Goal: Check status

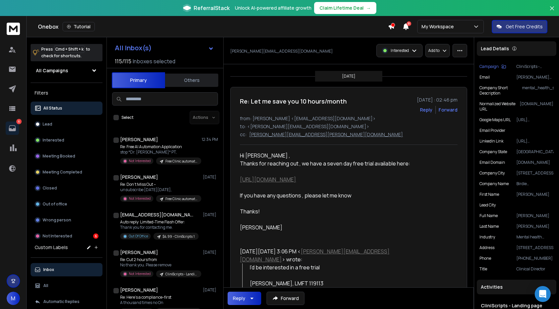
scroll to position [540, 0]
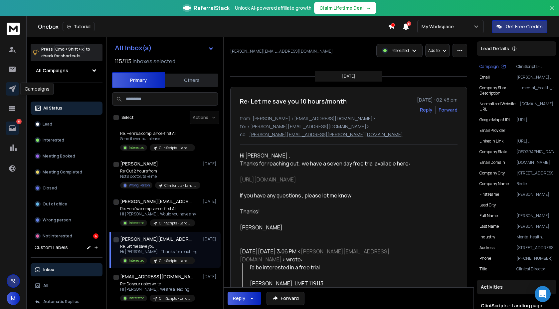
click at [15, 93] on icon at bounding box center [12, 89] width 8 height 8
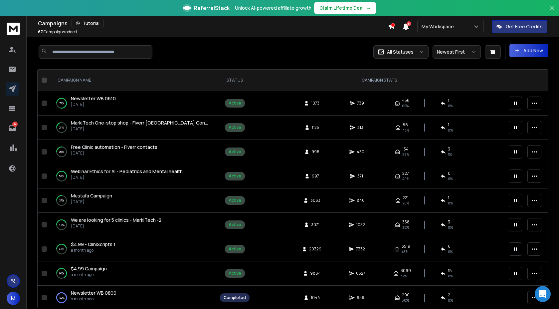
click at [114, 195] on div "27 % [PERSON_NAME] Campaign [DATE]" at bounding box center [132, 200] width 153 height 16
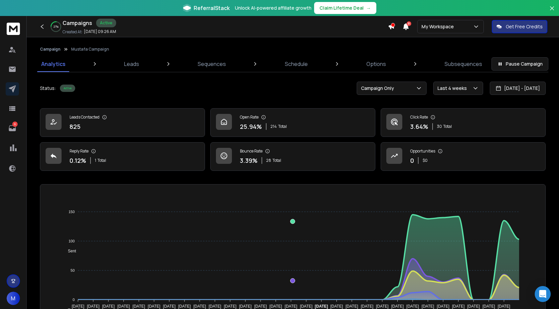
click at [140, 163] on link "Reply Rate 0.12 % 1 Total" at bounding box center [122, 156] width 165 height 29
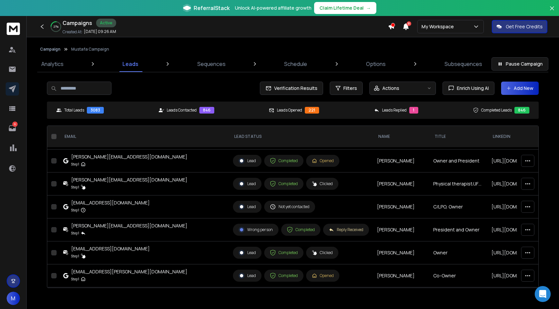
scroll to position [229, 0]
click at [239, 227] on div "Wrong person" at bounding box center [256, 229] width 34 height 6
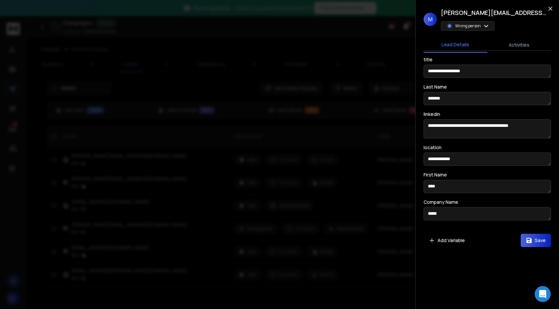
click at [550, 8] on icon "button" at bounding box center [550, 8] width 3 height 3
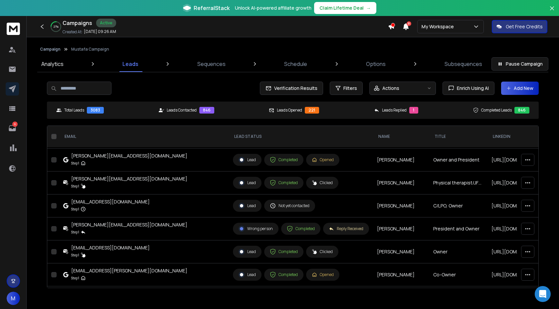
click at [62, 65] on p "Analytics" at bounding box center [52, 64] width 22 height 8
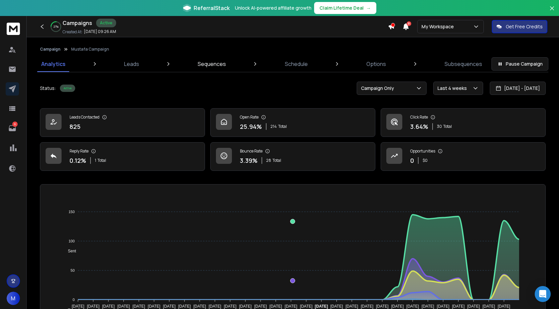
click at [218, 65] on p "Sequences" at bounding box center [212, 64] width 28 height 8
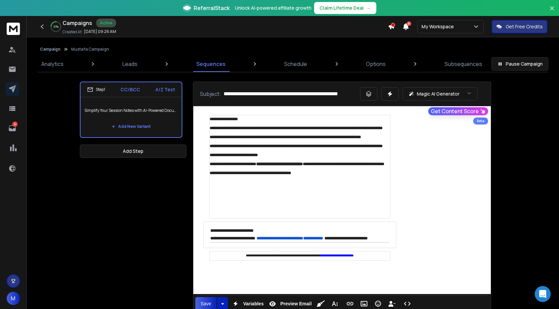
scroll to position [15, 0]
